Goal: Task Accomplishment & Management: Manage account settings

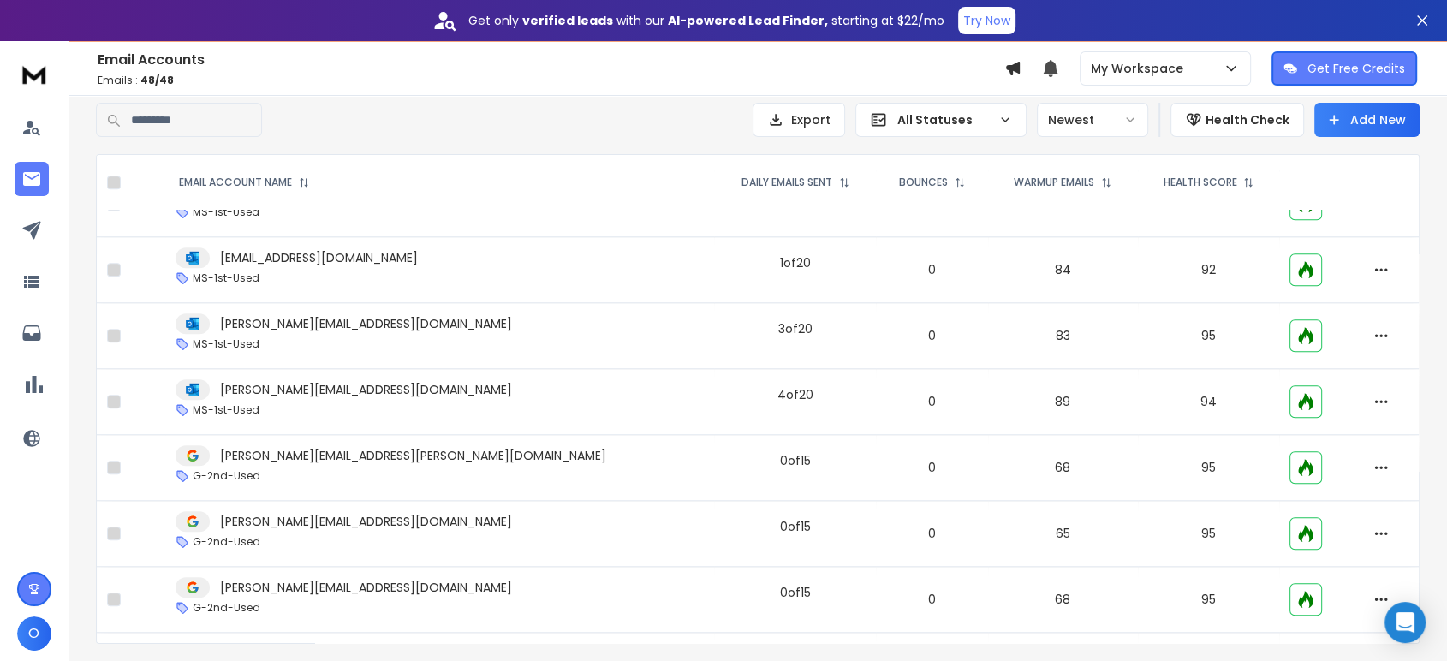
scroll to position [1426, 0]
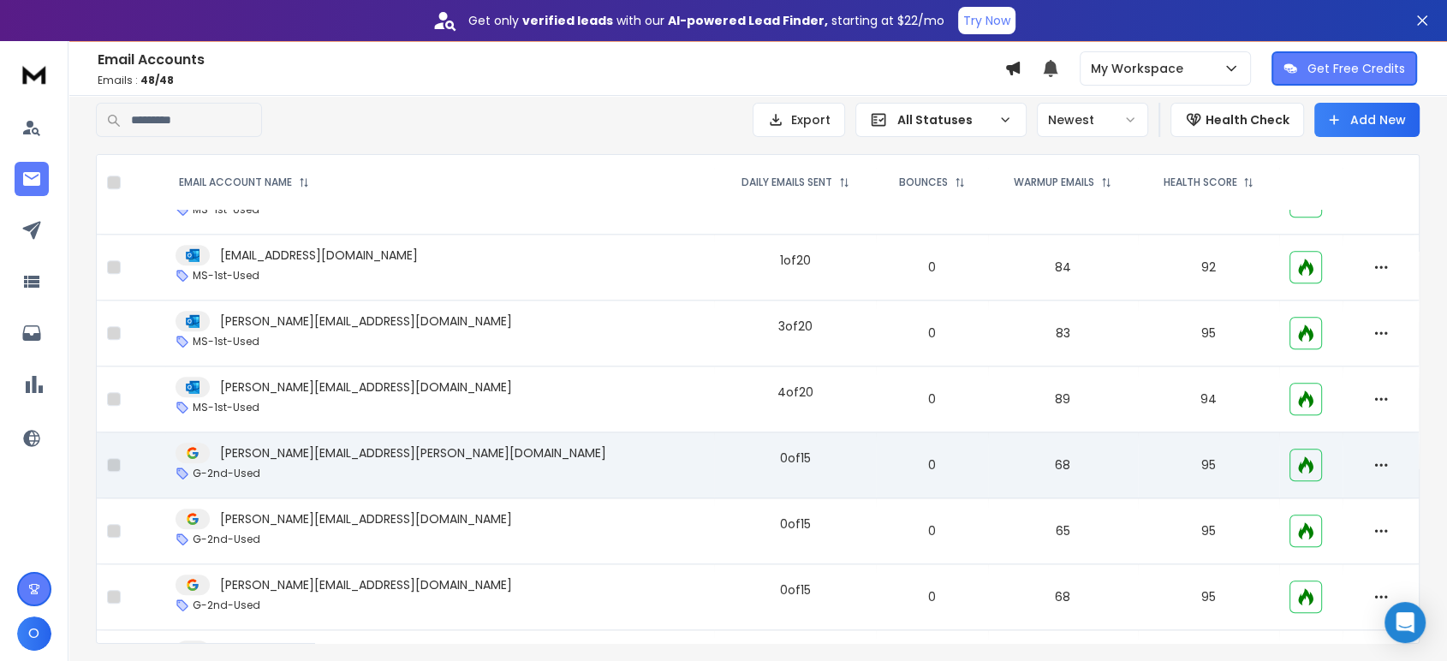
click at [397, 467] on div "G-2nd-Used" at bounding box center [440, 474] width 528 height 14
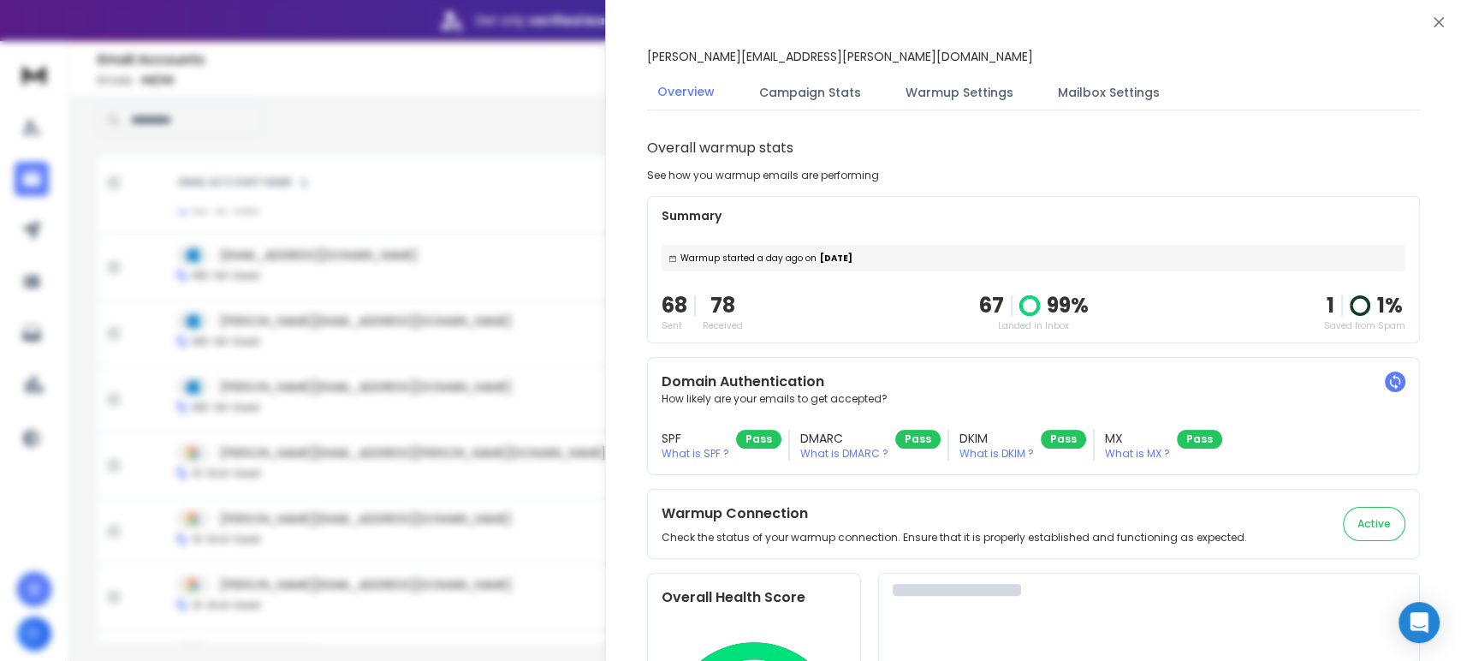
click at [963, 87] on button "Warmup Settings" at bounding box center [960, 93] width 128 height 38
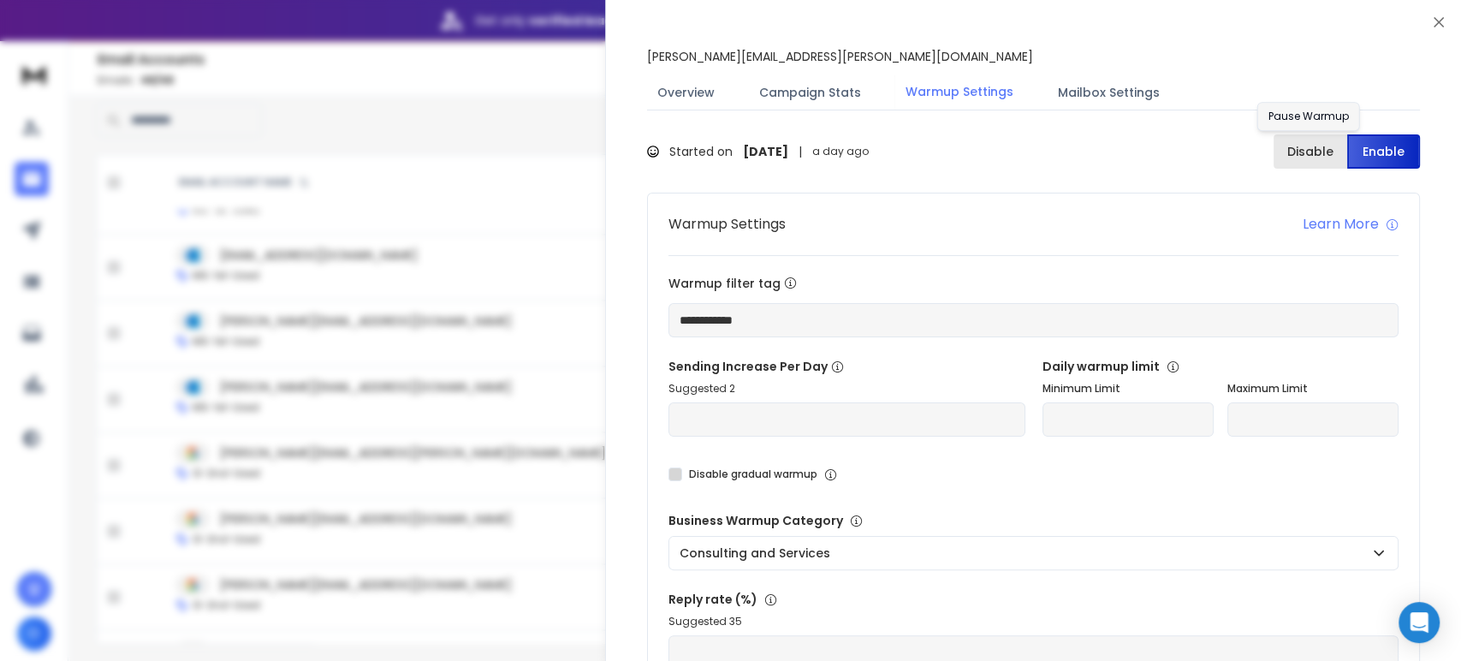
click at [1325, 146] on button "Disable" at bounding box center [1311, 151] width 74 height 34
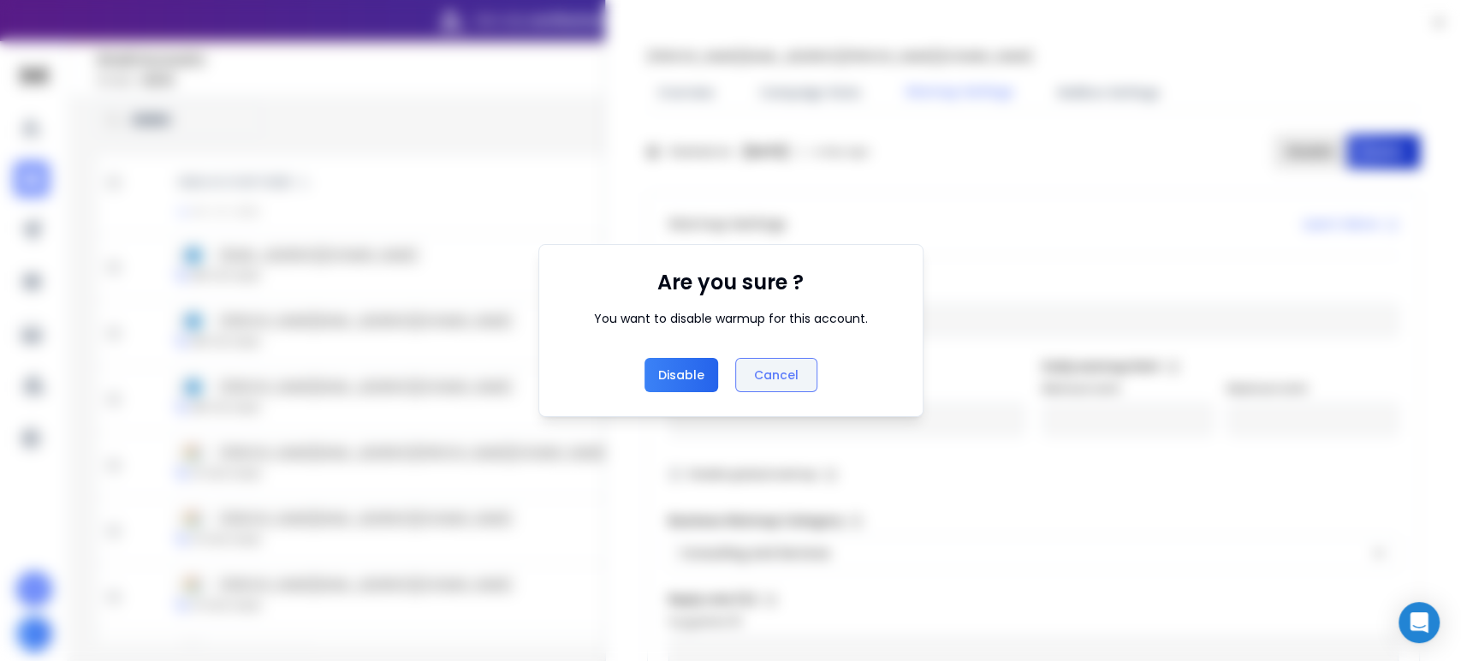
click at [674, 363] on button "Disable" at bounding box center [682, 375] width 74 height 34
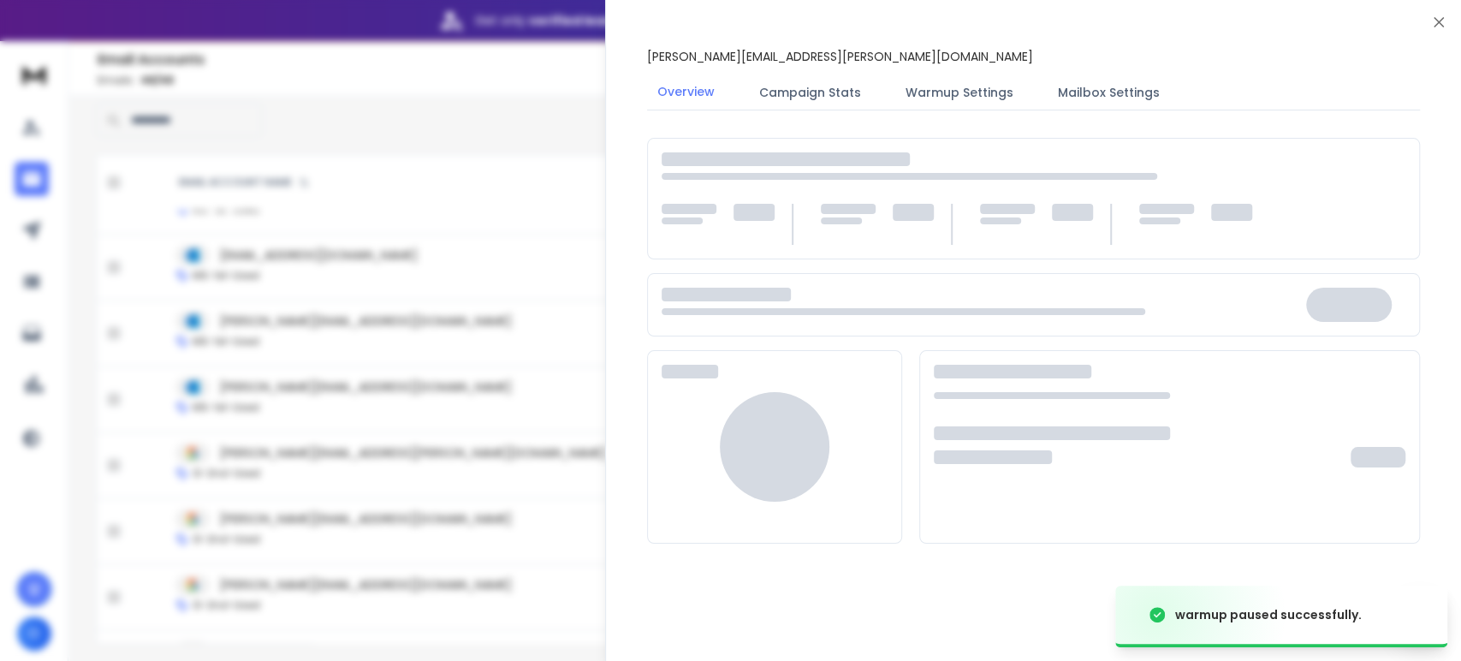
click at [415, 98] on div at bounding box center [730, 330] width 1461 height 661
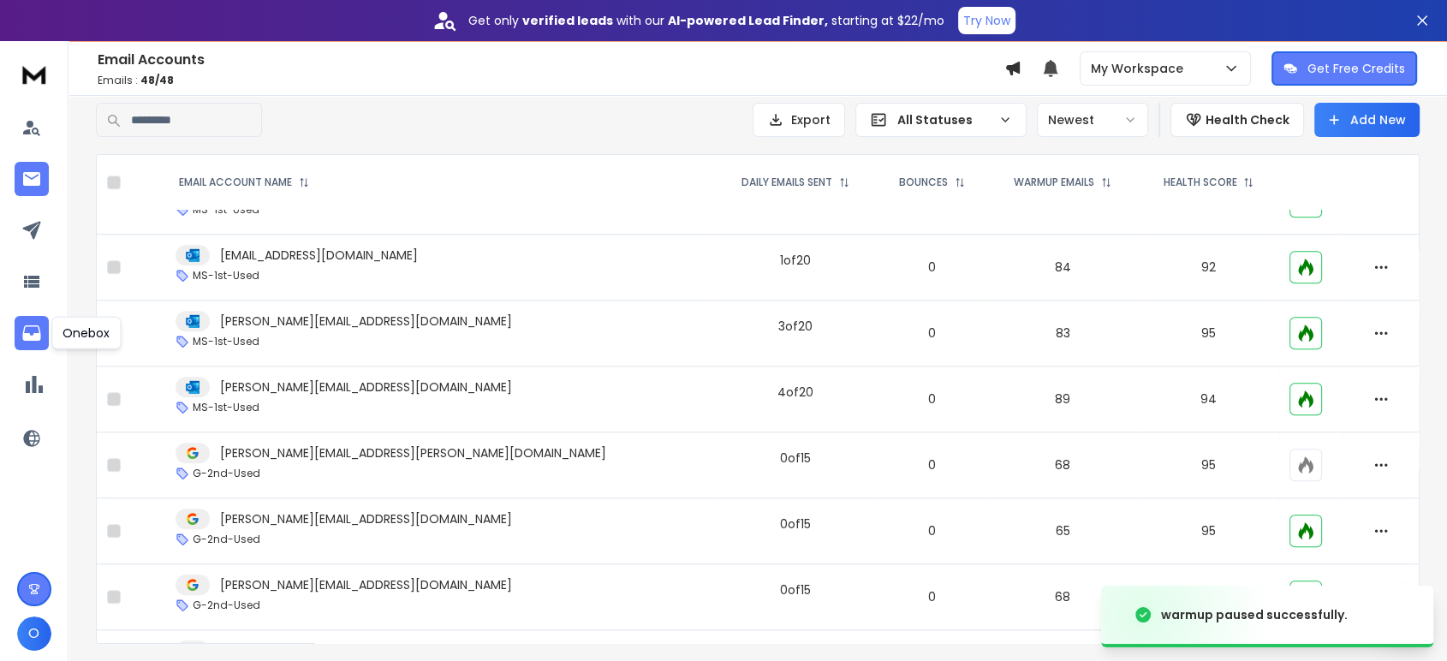
click at [34, 321] on link at bounding box center [32, 333] width 34 height 34
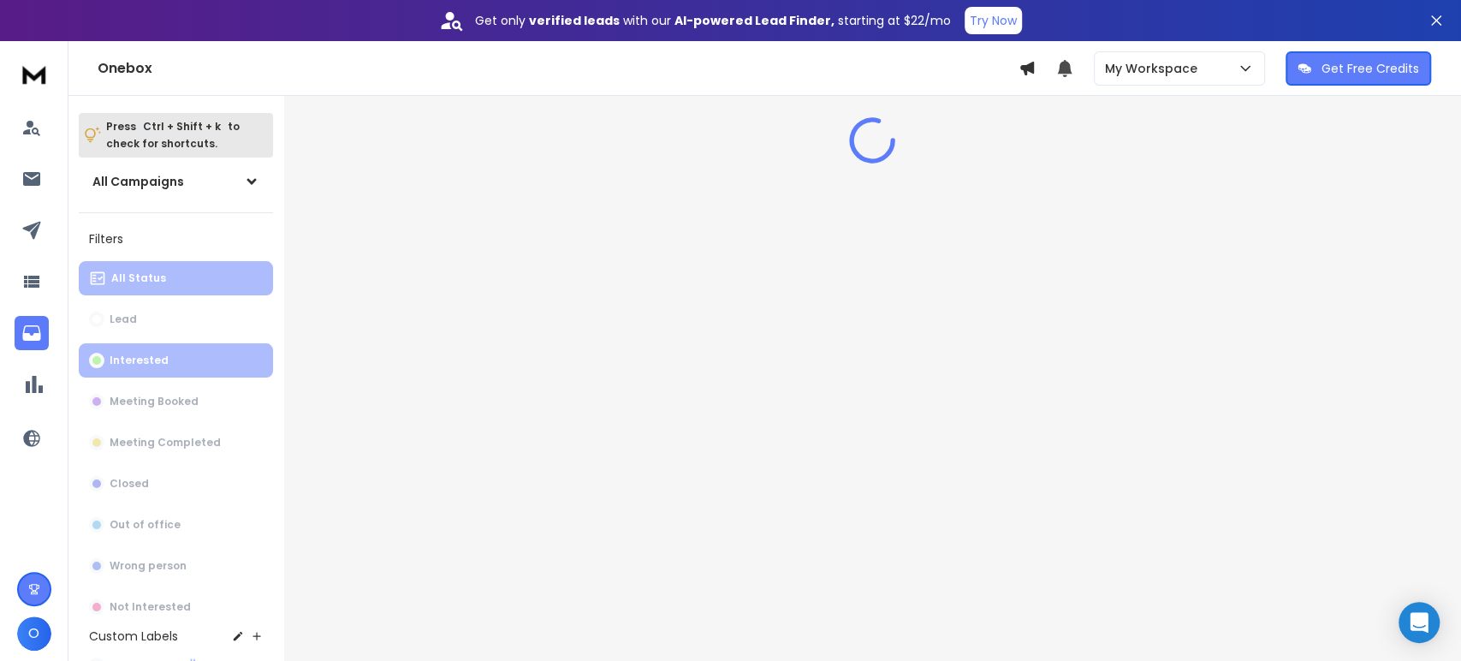
click at [142, 362] on div "All Status Lead Interested Meeting Booked Meeting Completed Closed Out of offic…" at bounding box center [176, 442] width 194 height 363
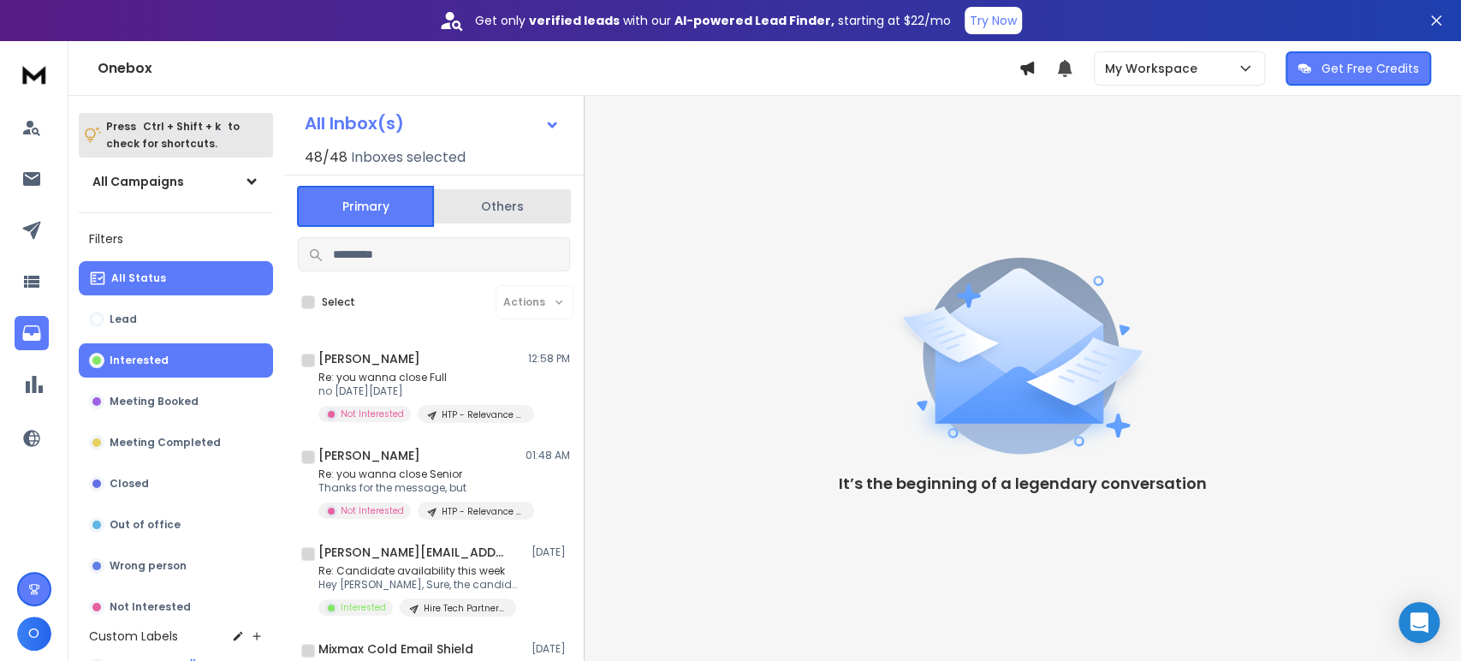
click at [142, 361] on p "Interested" at bounding box center [139, 361] width 59 height 14
